Goal: Task Accomplishment & Management: Manage account settings

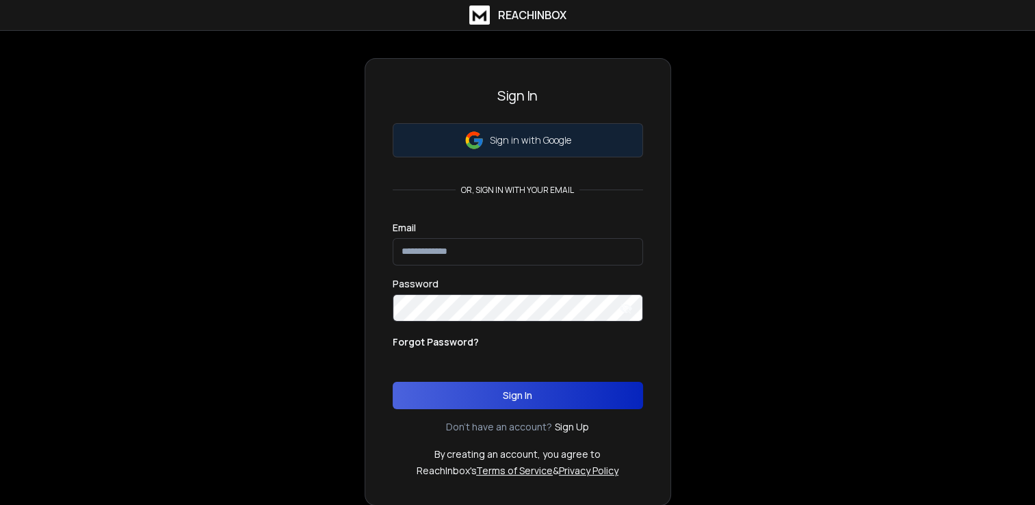
click at [595, 140] on button "Sign in with Google" at bounding box center [518, 140] width 250 height 34
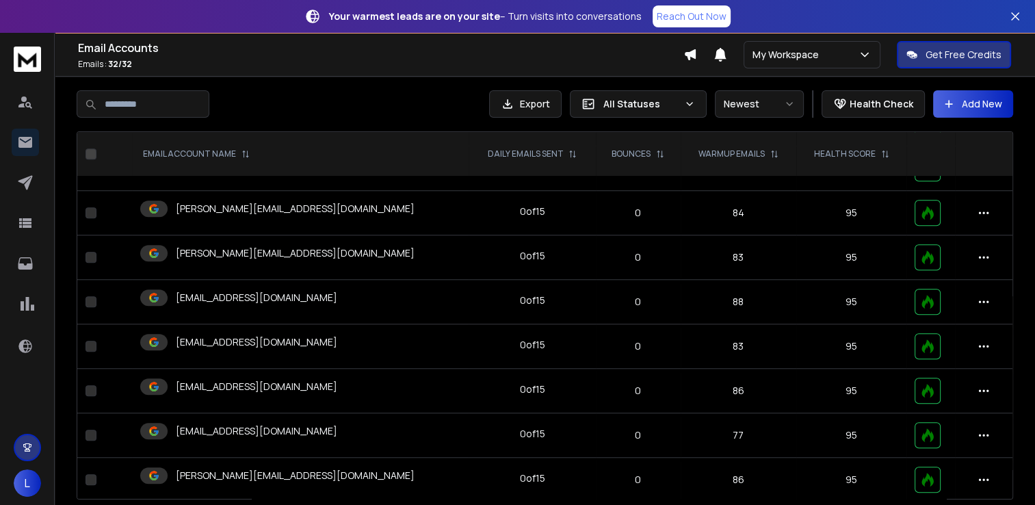
scroll to position [1106, 0]
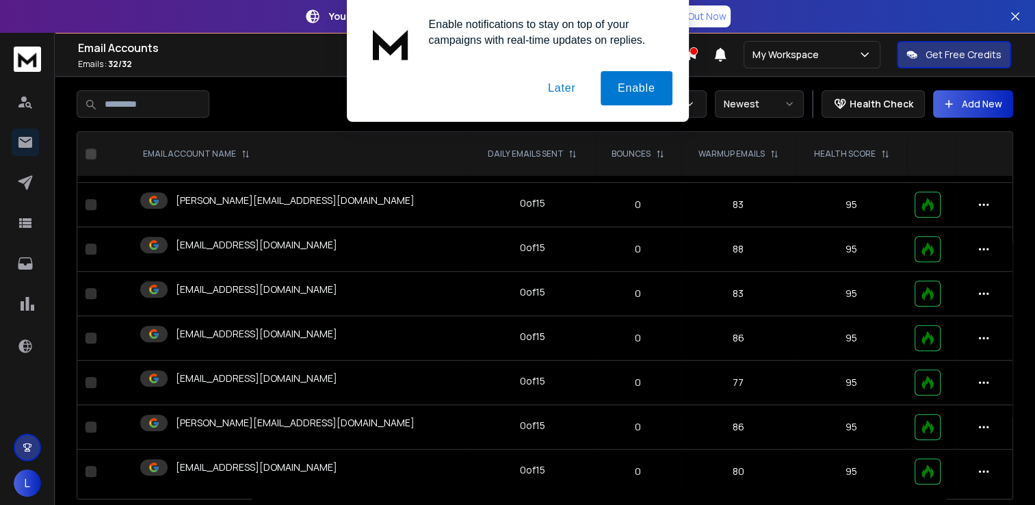
click at [573, 90] on button "Later" at bounding box center [562, 88] width 62 height 34
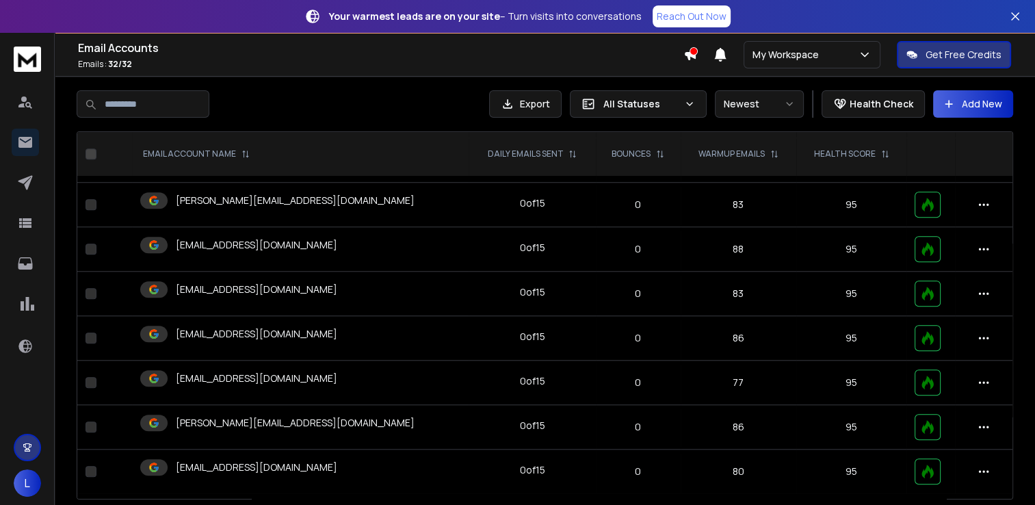
click at [96, 466] on div at bounding box center [109, 471] width 47 height 11
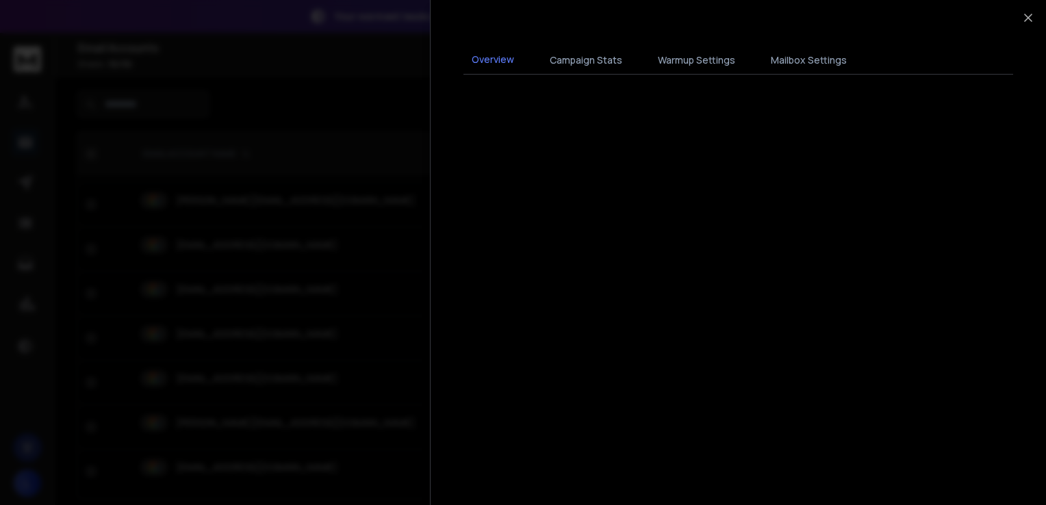
click at [712, 53] on button "Warmup Settings" at bounding box center [696, 60] width 94 height 30
click at [712, 53] on button "Warmup Settings" at bounding box center [696, 59] width 94 height 31
click at [710, 53] on button "Warmup Settings" at bounding box center [696, 59] width 94 height 31
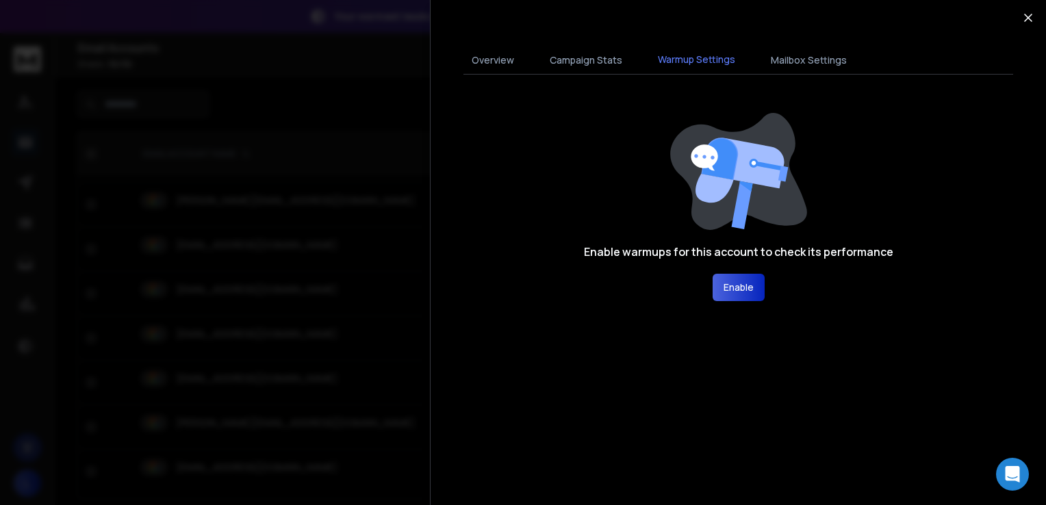
click at [1024, 15] on icon "button" at bounding box center [1028, 18] width 14 height 14
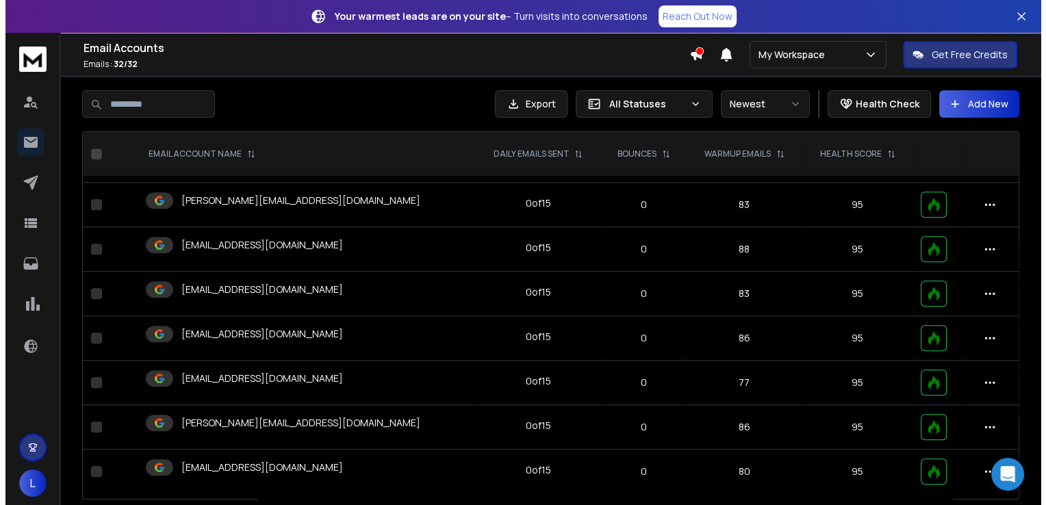
scroll to position [8, 0]
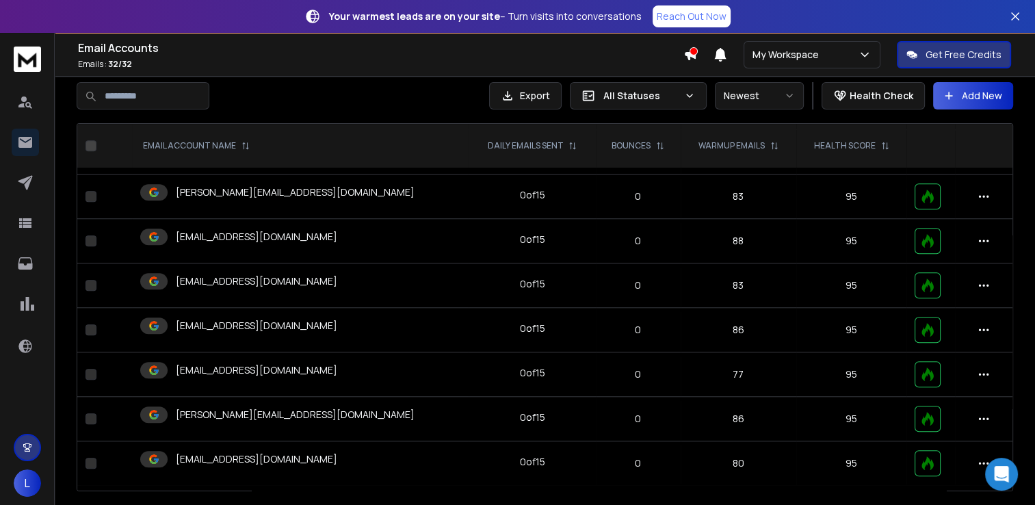
click at [276, 455] on p "[EMAIL_ADDRESS][DOMAIN_NAME]" at bounding box center [256, 459] width 161 height 14
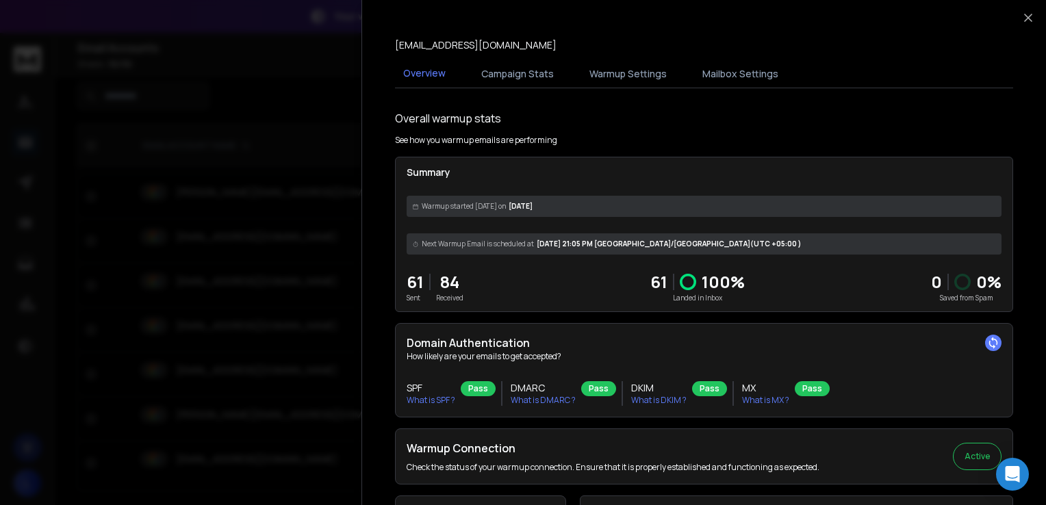
click at [621, 72] on button "Warmup Settings" at bounding box center [628, 74] width 94 height 30
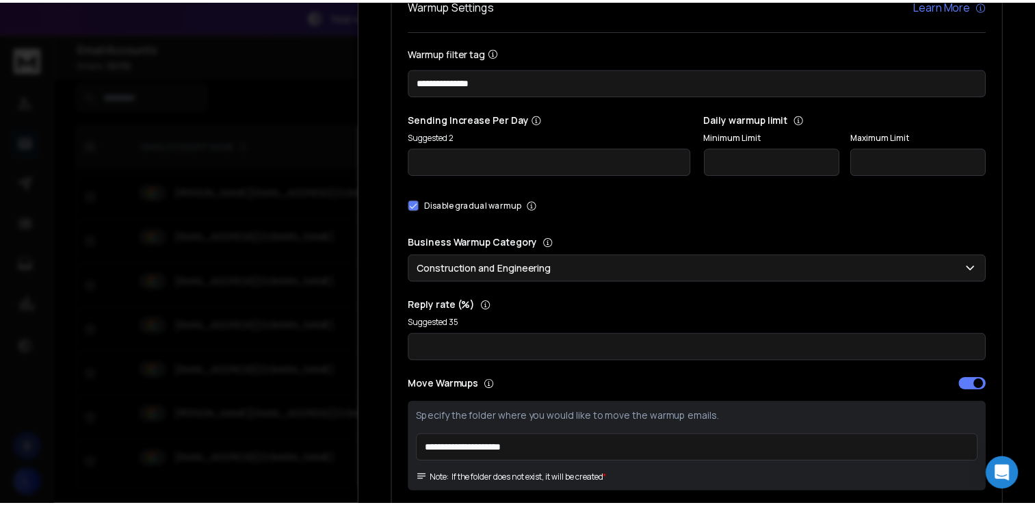
scroll to position [174, 0]
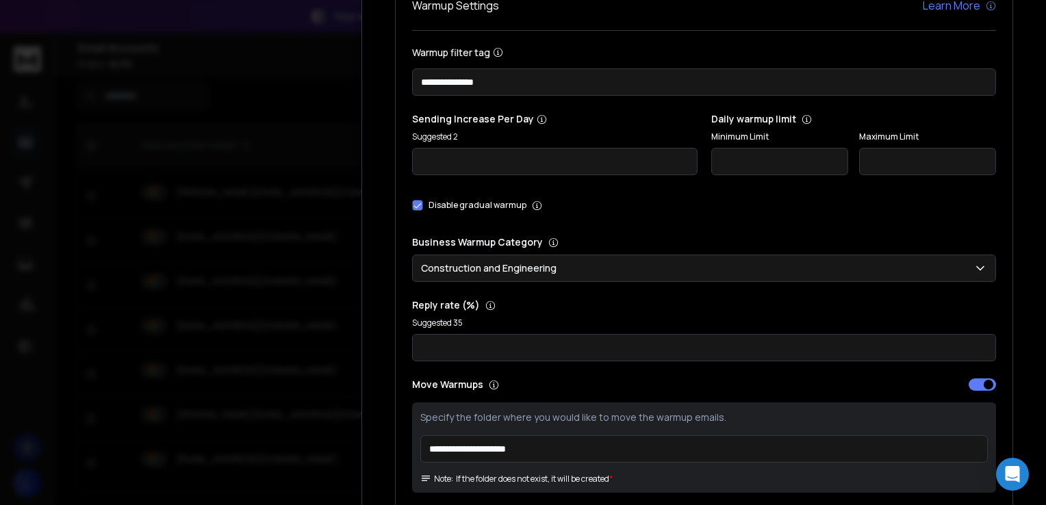
click at [354, 301] on div at bounding box center [523, 252] width 1046 height 505
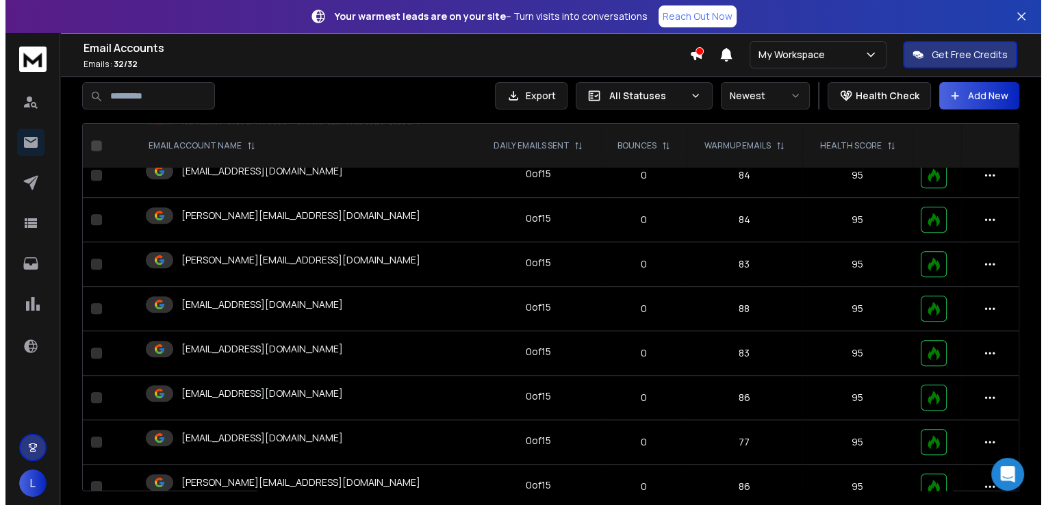
scroll to position [1106, 0]
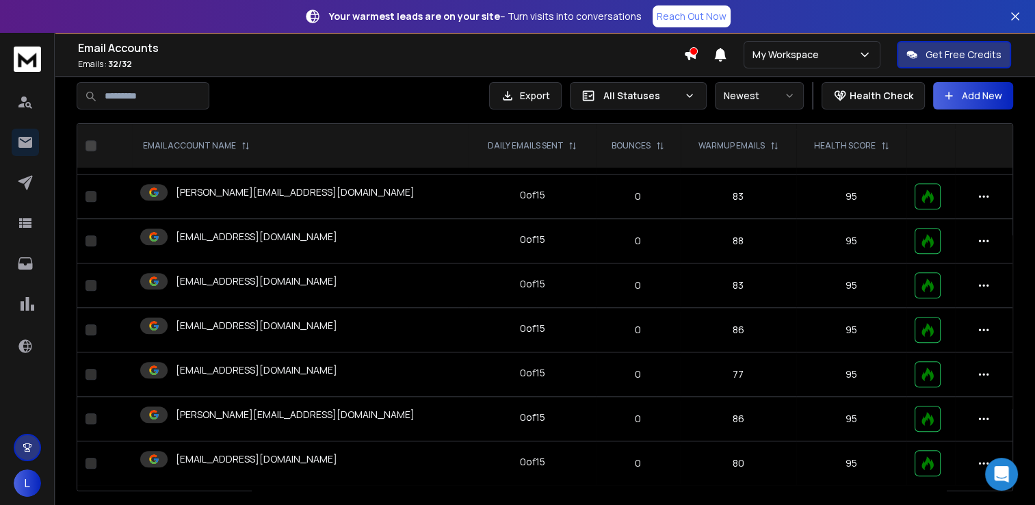
click at [227, 363] on p "[EMAIL_ADDRESS][DOMAIN_NAME]" at bounding box center [256, 370] width 161 height 14
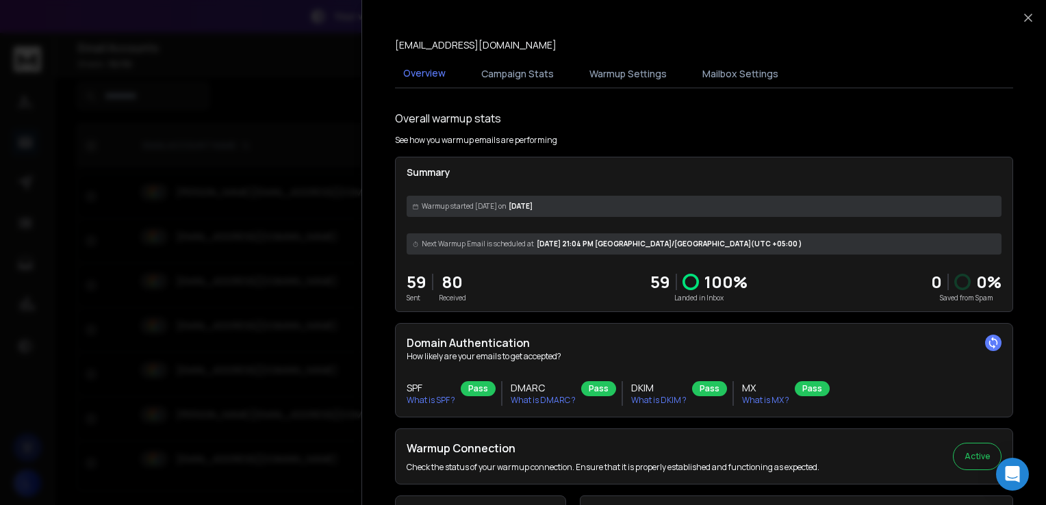
click at [758, 62] on button "Mailbox Settings" at bounding box center [740, 74] width 92 height 30
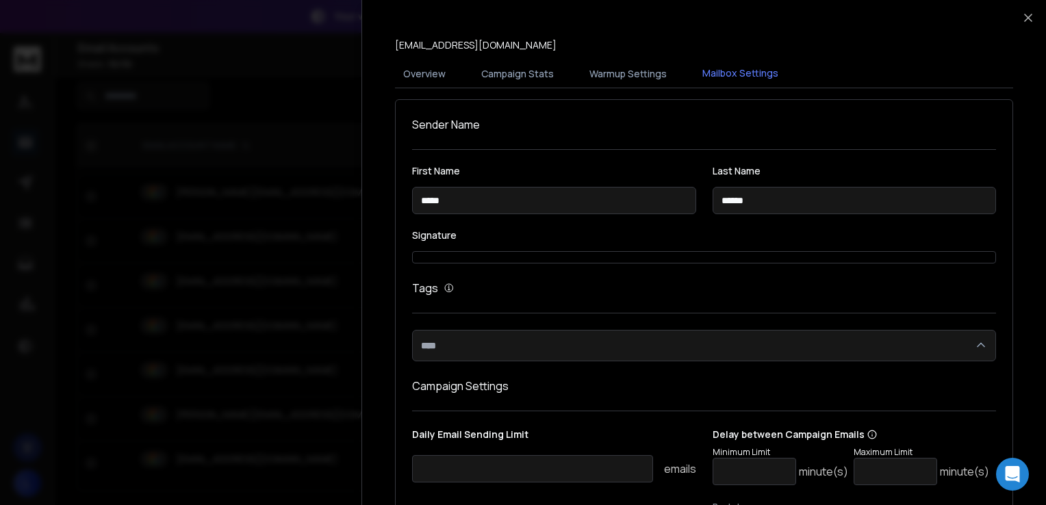
click at [646, 56] on div "**********" at bounding box center [703, 496] width 651 height 960
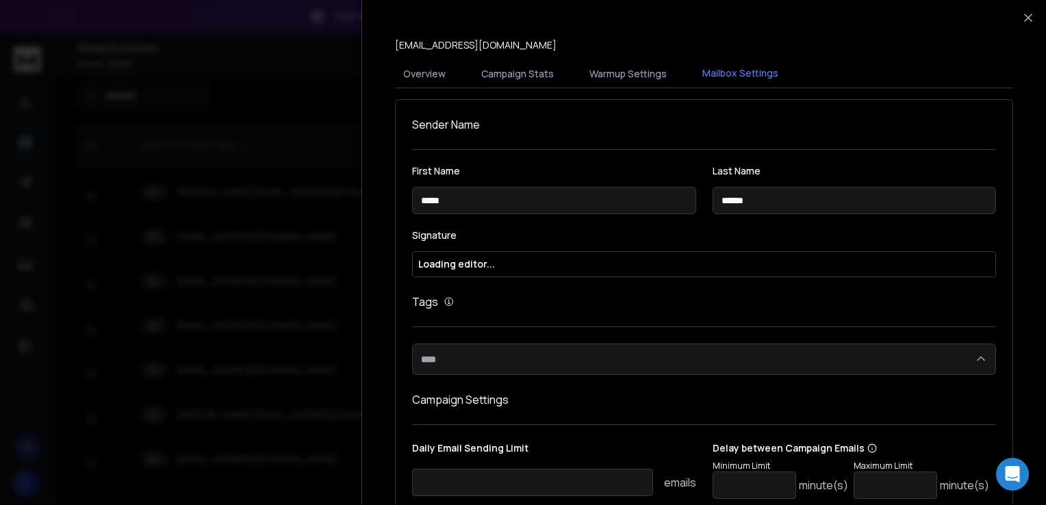
click at [646, 64] on button "Warmup Settings" at bounding box center [628, 74] width 94 height 30
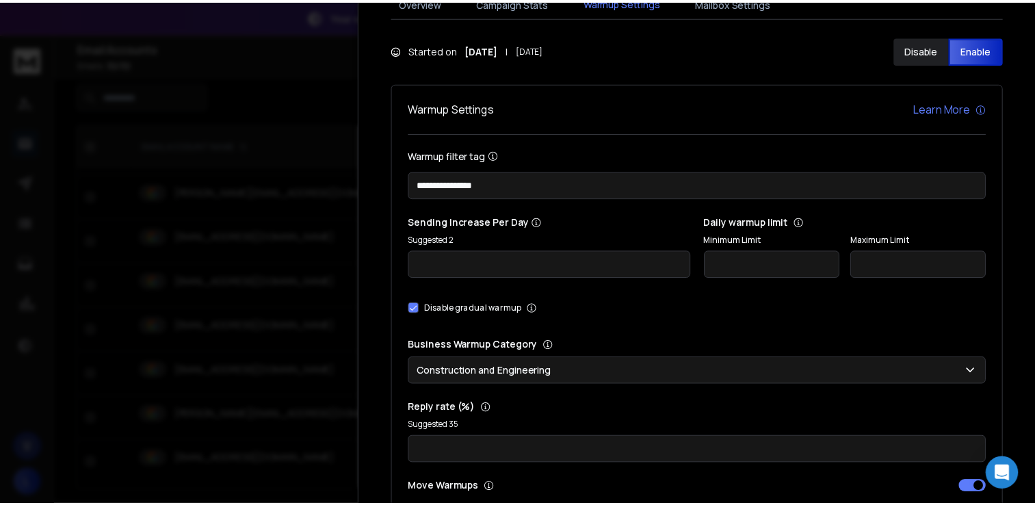
scroll to position [92, 0]
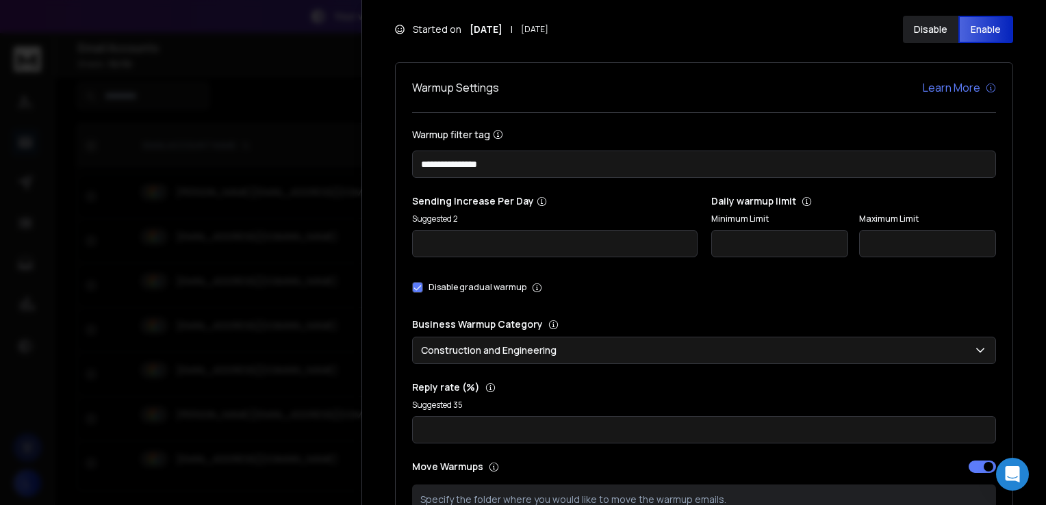
click at [279, 259] on div at bounding box center [523, 252] width 1046 height 505
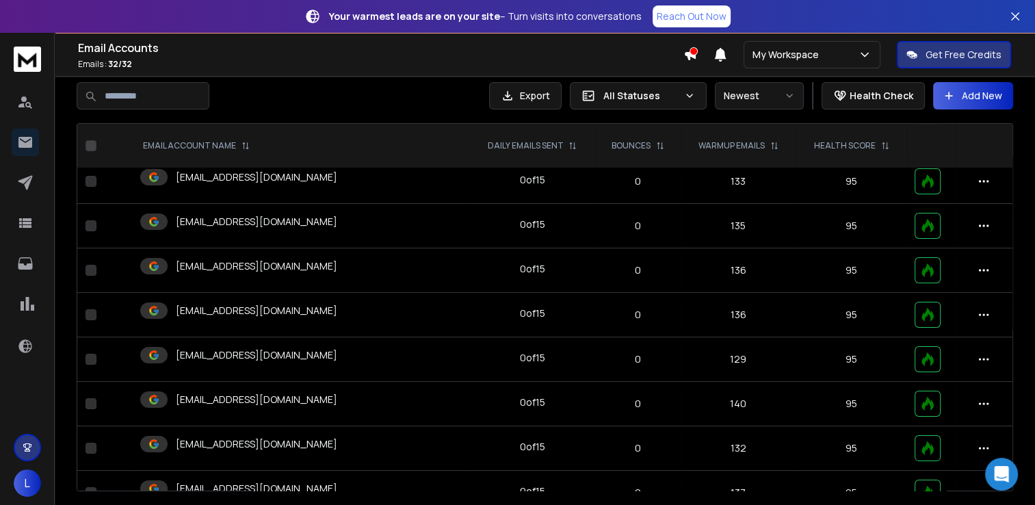
scroll to position [77, 0]
